Goal: Task Accomplishment & Management: Manage account settings

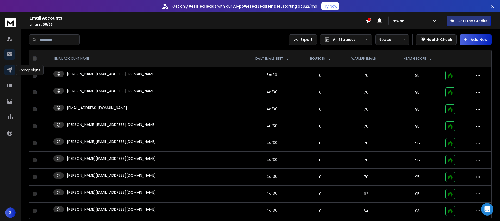
click at [9, 71] on icon at bounding box center [10, 70] width 6 height 6
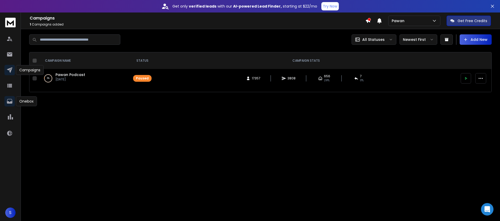
click at [12, 100] on icon at bounding box center [10, 101] width 6 height 6
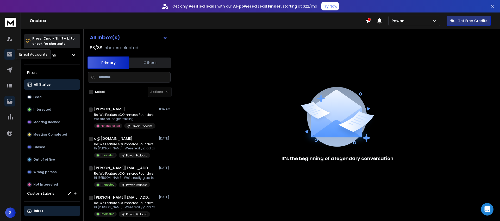
click at [9, 56] on icon at bounding box center [9, 54] width 5 height 4
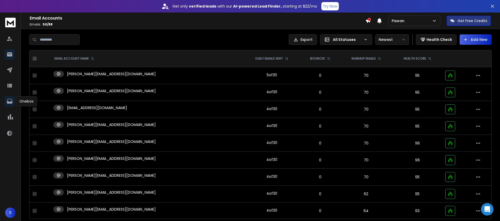
click at [9, 101] on icon at bounding box center [10, 101] width 6 height 6
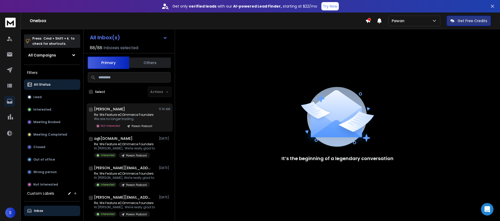
click at [122, 112] on div "Jane McKeon 11:14 AM" at bounding box center [132, 109] width 77 height 5
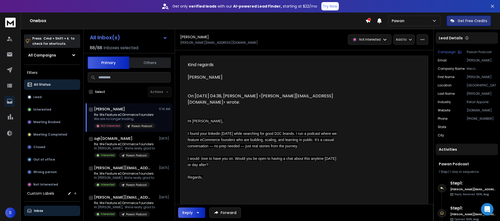
scroll to position [66, 0]
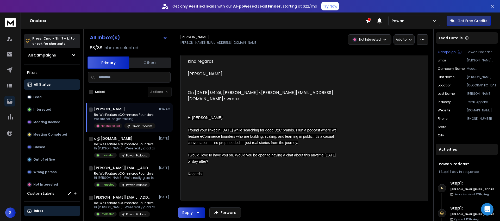
click at [239, 132] on span "I found your linkedin today while searching for good D2C brands. I run a podcas…" at bounding box center [262, 136] width 149 height 17
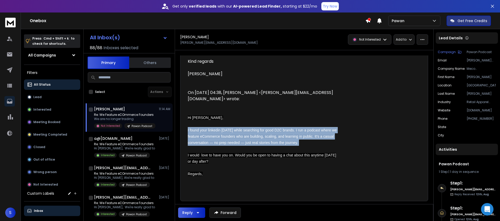
click at [239, 132] on span "I found your linkedin today while searching for good D2C brands. I run a podcas…" at bounding box center [262, 136] width 149 height 17
click at [257, 140] on div "Hi Jane, I found your linkedin today while searching for good D2C brands. I run…" at bounding box center [264, 146] width 152 height 63
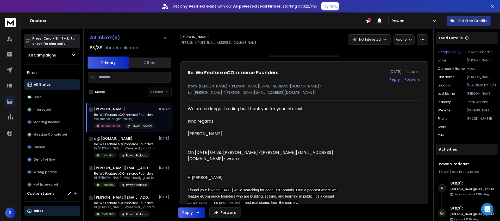
scroll to position [0, 0]
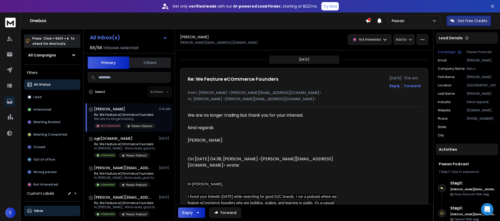
click at [44, 83] on p "All Status" at bounding box center [42, 85] width 17 height 4
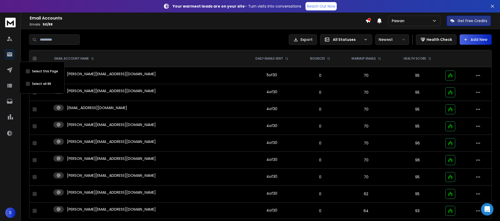
click at [35, 60] on button "Select this Page" at bounding box center [35, 59] width 4 height 4
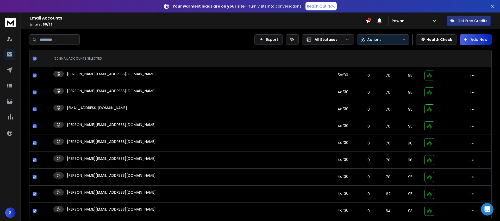
click at [393, 42] on button "Actions" at bounding box center [383, 39] width 52 height 10
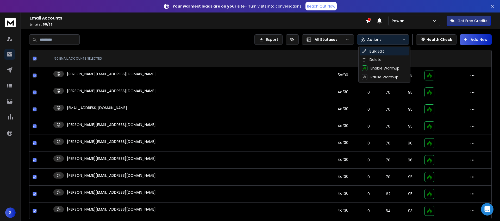
click at [393, 42] on button "Actions" at bounding box center [383, 39] width 52 height 10
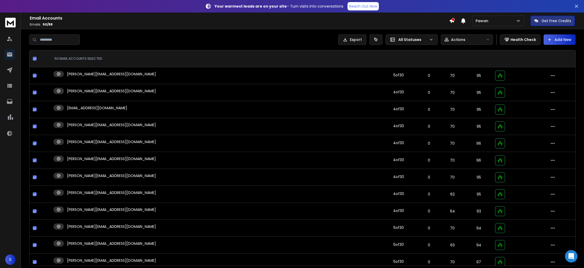
click at [8, 21] on img at bounding box center [10, 23] width 10 height 10
click at [5, 24] on img at bounding box center [10, 23] width 10 height 10
